Goal: Navigation & Orientation: Understand site structure

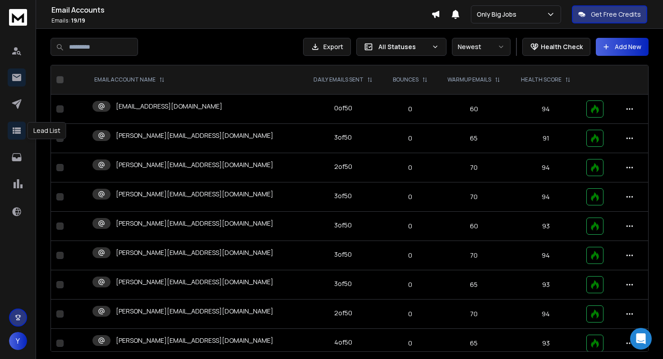
click at [23, 131] on link at bounding box center [17, 131] width 18 height 18
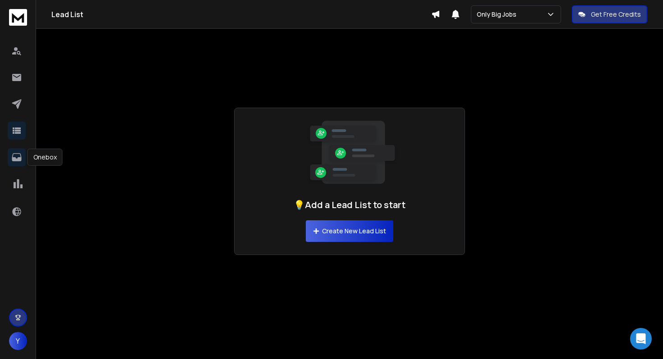
click at [18, 160] on icon at bounding box center [16, 157] width 9 height 8
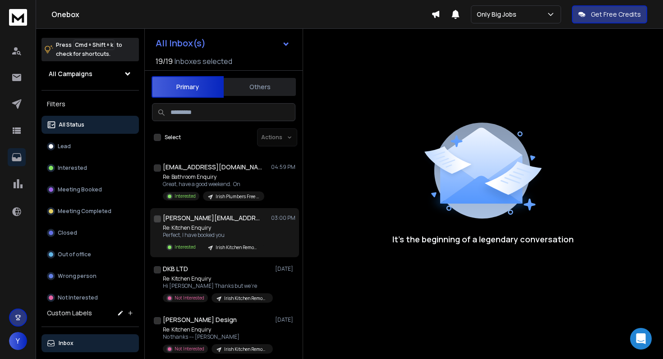
click at [214, 227] on p "Re: Kitchen Enquiry" at bounding box center [213, 228] width 101 height 7
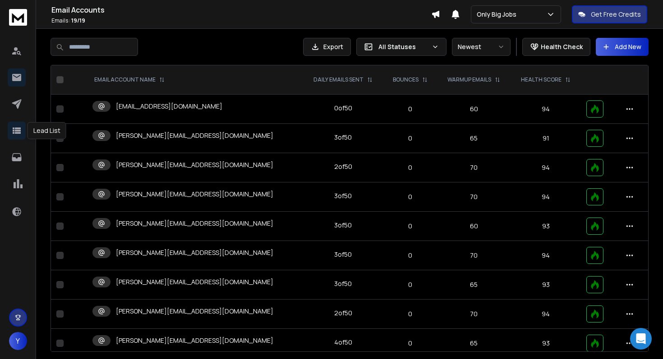
click at [17, 138] on link at bounding box center [17, 131] width 18 height 18
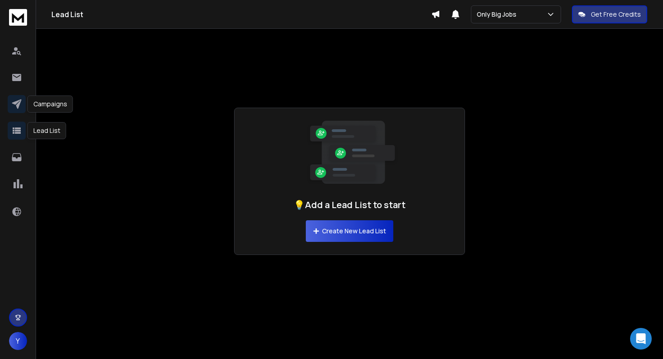
click at [15, 104] on icon at bounding box center [16, 103] width 9 height 9
